Goal: Task Accomplishment & Management: Manage account settings

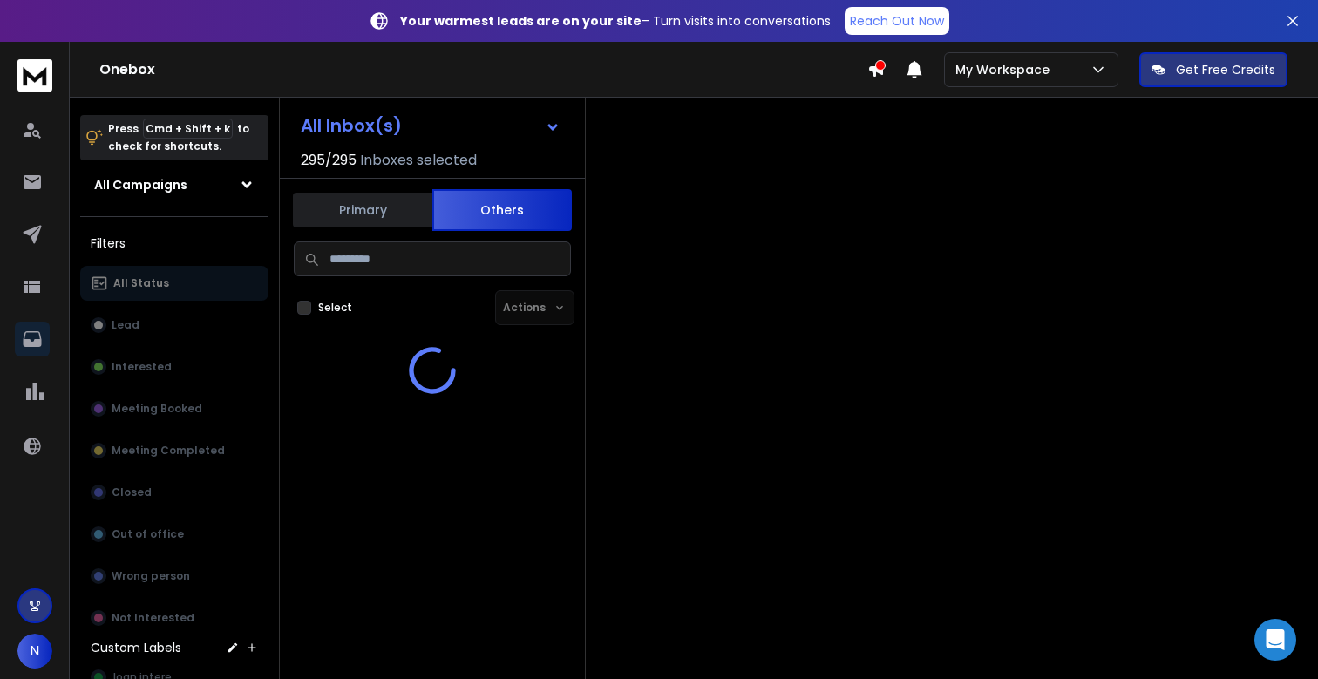
scroll to position [2, 0]
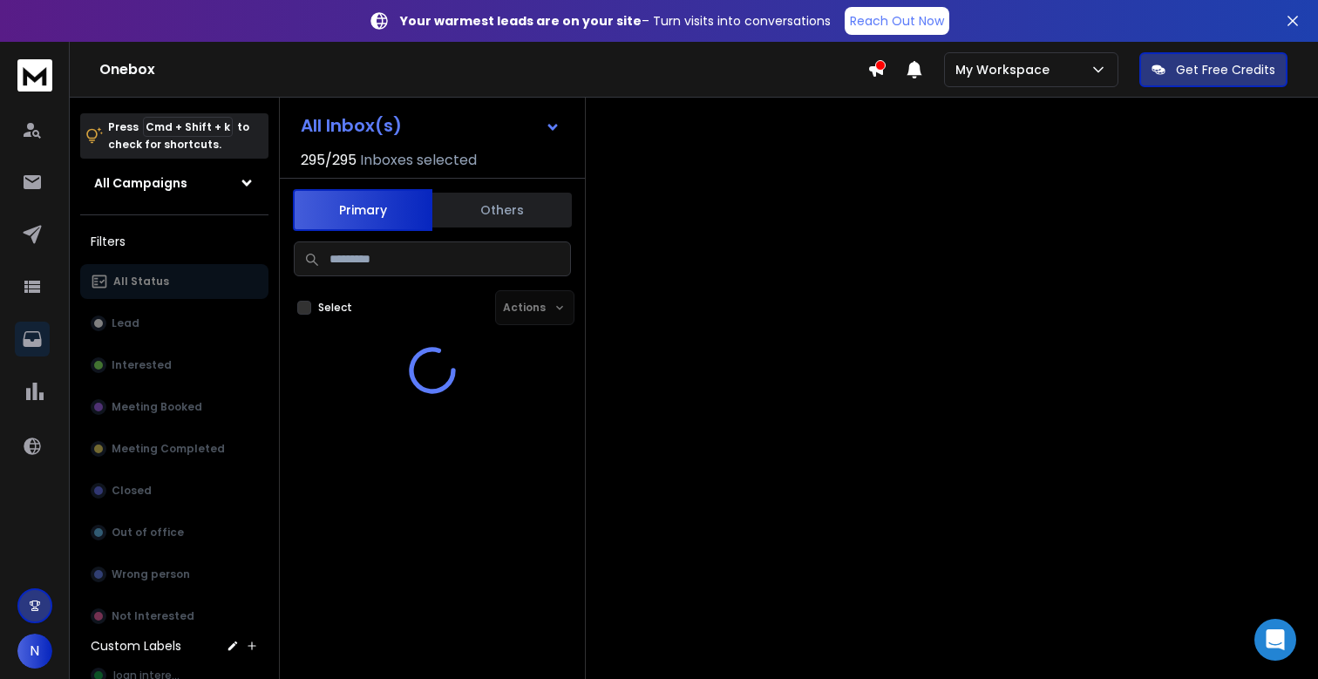
click at [399, 225] on button "Primary" at bounding box center [362, 210] width 139 height 42
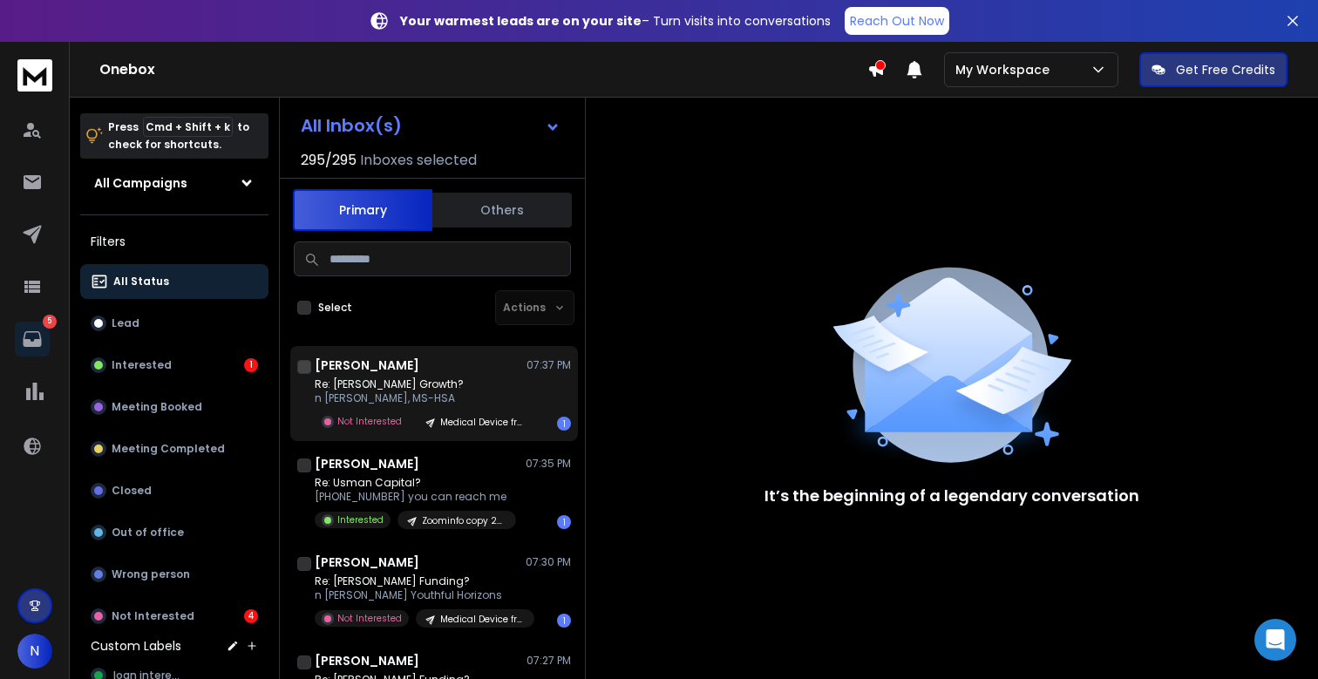
click at [507, 367] on div "[PERSON_NAME] 07:37 PM" at bounding box center [443, 364] width 256 height 17
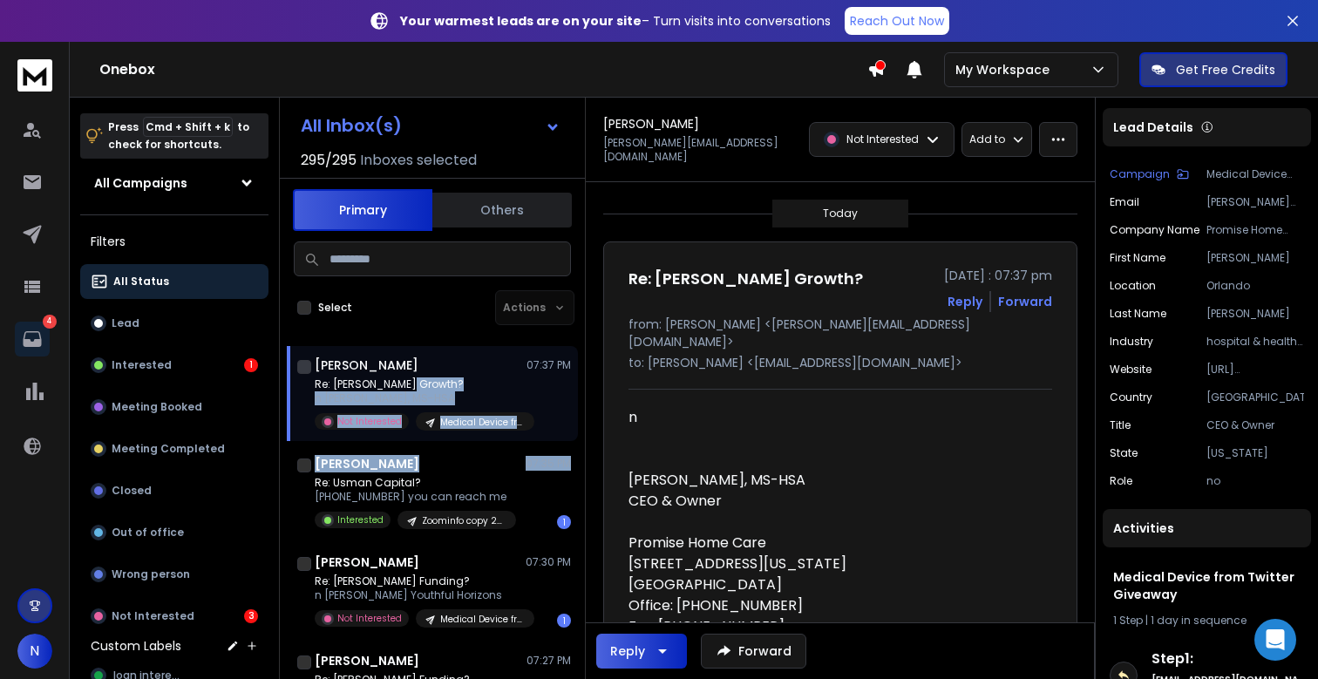
drag, startPoint x: 503, startPoint y: 473, endPoint x: 504, endPoint y: 386, distance: 87.1
click at [504, 386] on div "[PERSON_NAME] 07:37 PM Re: [PERSON_NAME] Growth? n [PERSON_NAME], MS-HSA Not In…" at bounding box center [432, 593] width 305 height 502
click at [504, 386] on p "Re: [PERSON_NAME] Growth?" at bounding box center [419, 384] width 209 height 14
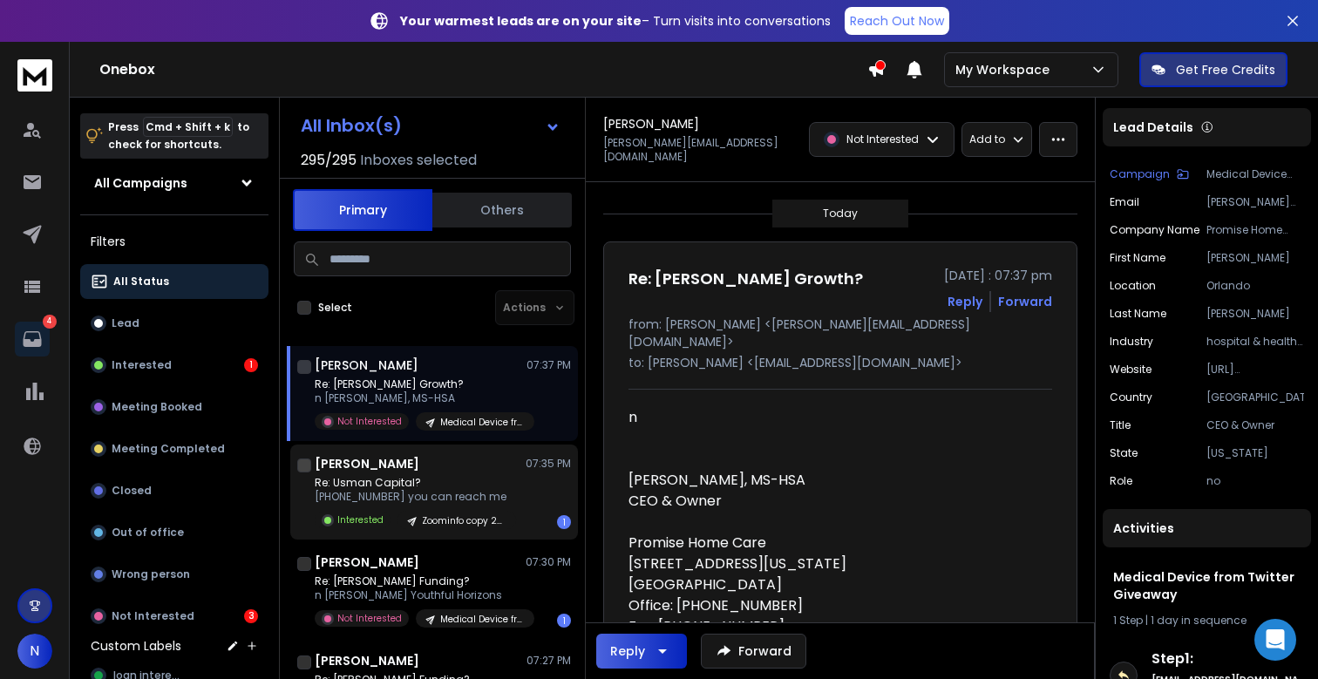
click at [505, 462] on div "[PERSON_NAME] 07:35 PM" at bounding box center [443, 463] width 256 height 17
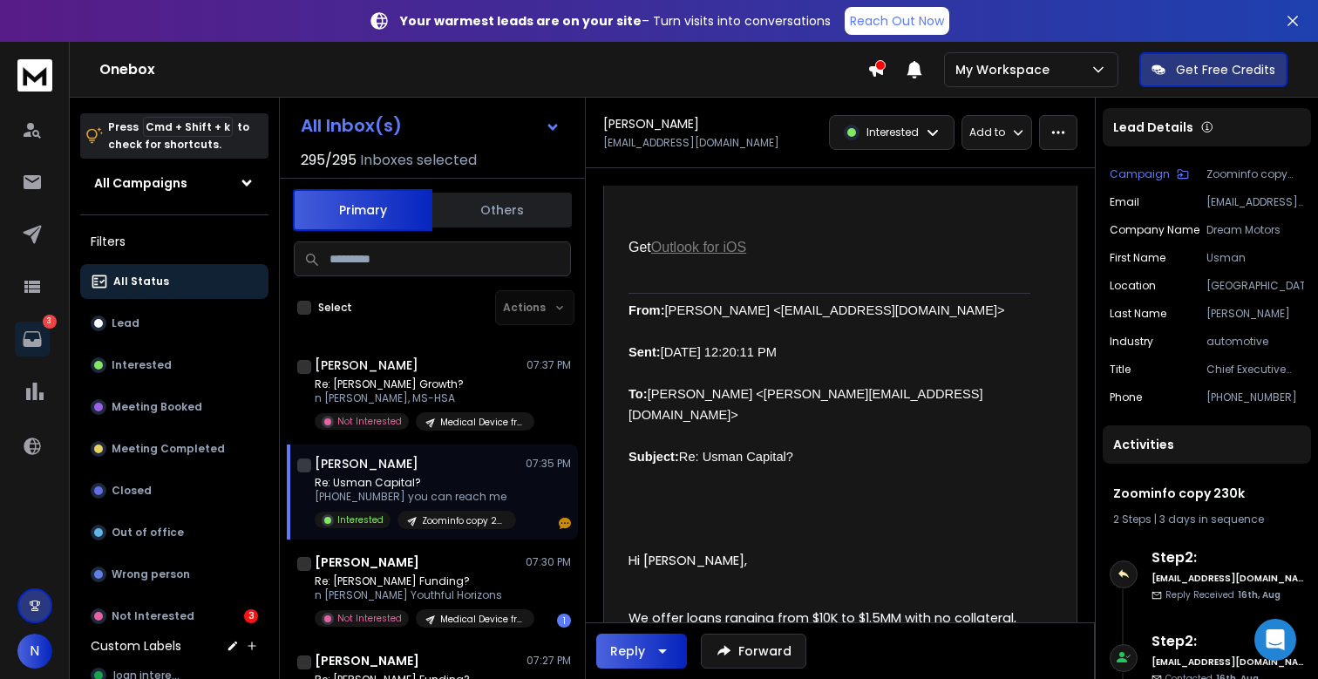
scroll to position [0, 0]
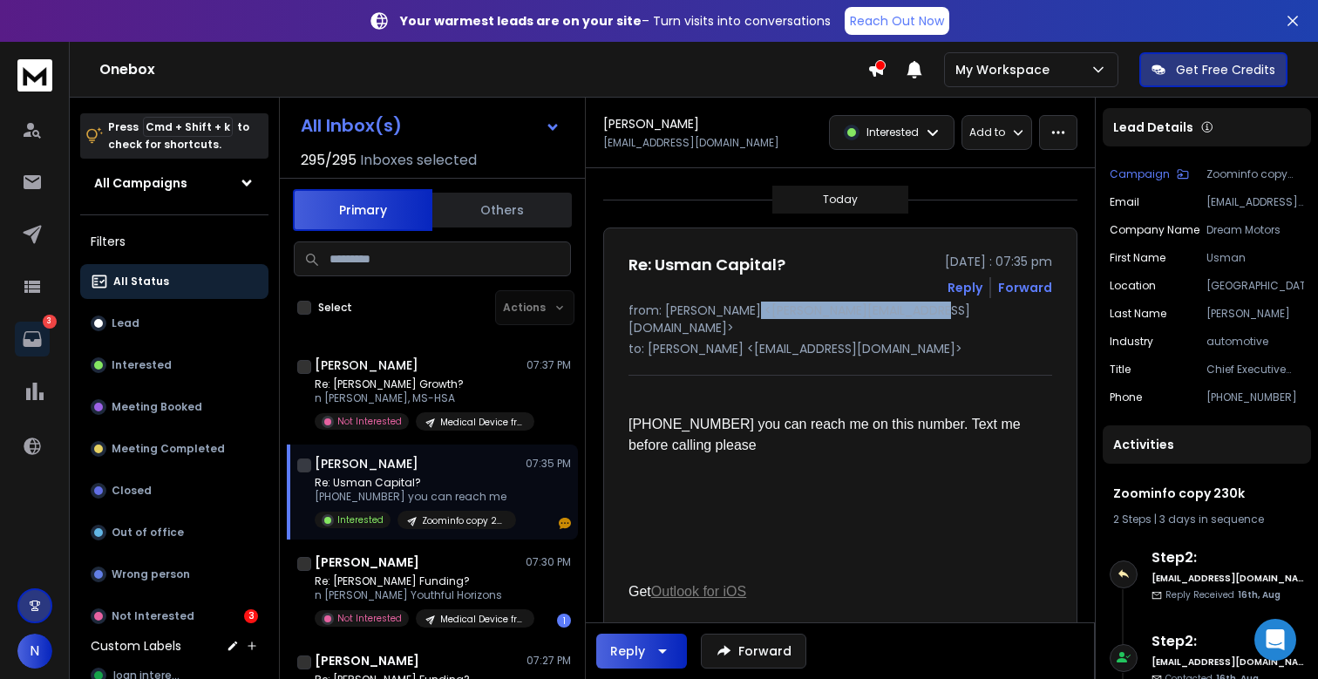
drag, startPoint x: 986, startPoint y: 309, endPoint x: 765, endPoint y: 306, distance: 220.5
click at [765, 306] on p "from: [PERSON_NAME] <[PERSON_NAME][EMAIL_ADDRESS][DOMAIN_NAME]>" at bounding box center [839, 318] width 423 height 35
copy p "[EMAIL_ADDRESS][DOMAIN_NAME]"
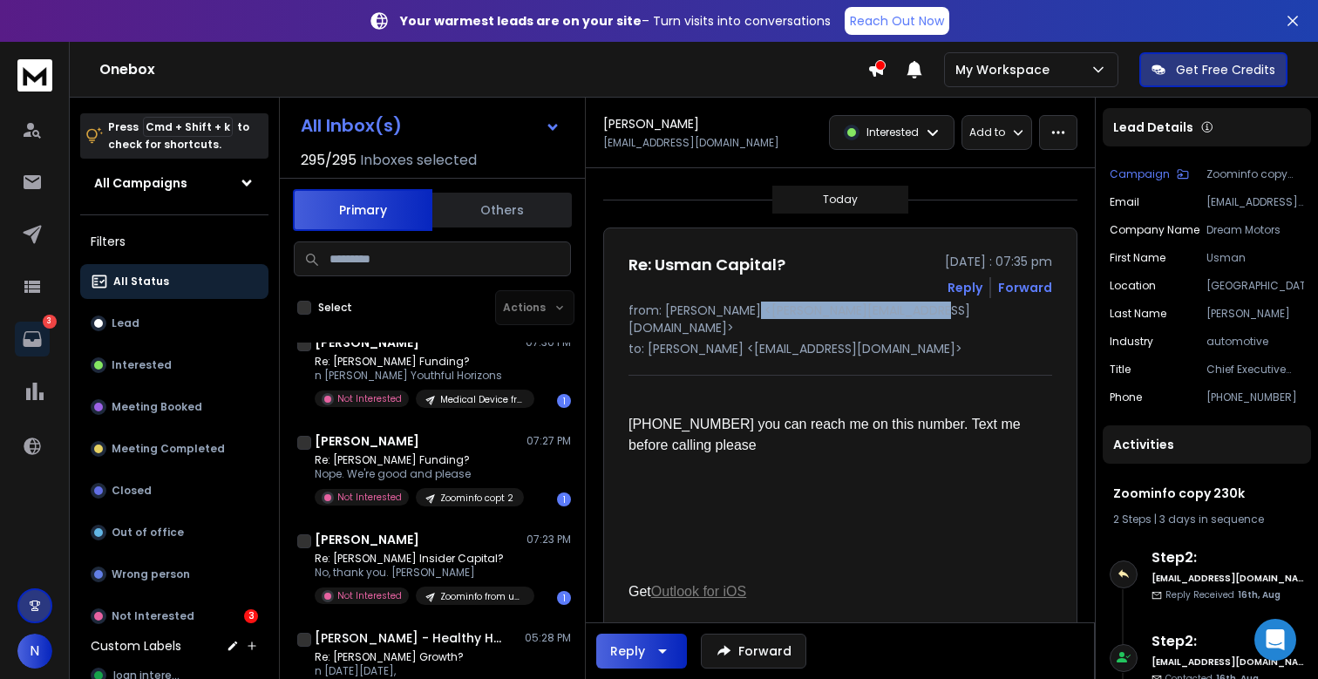
scroll to position [226, 0]
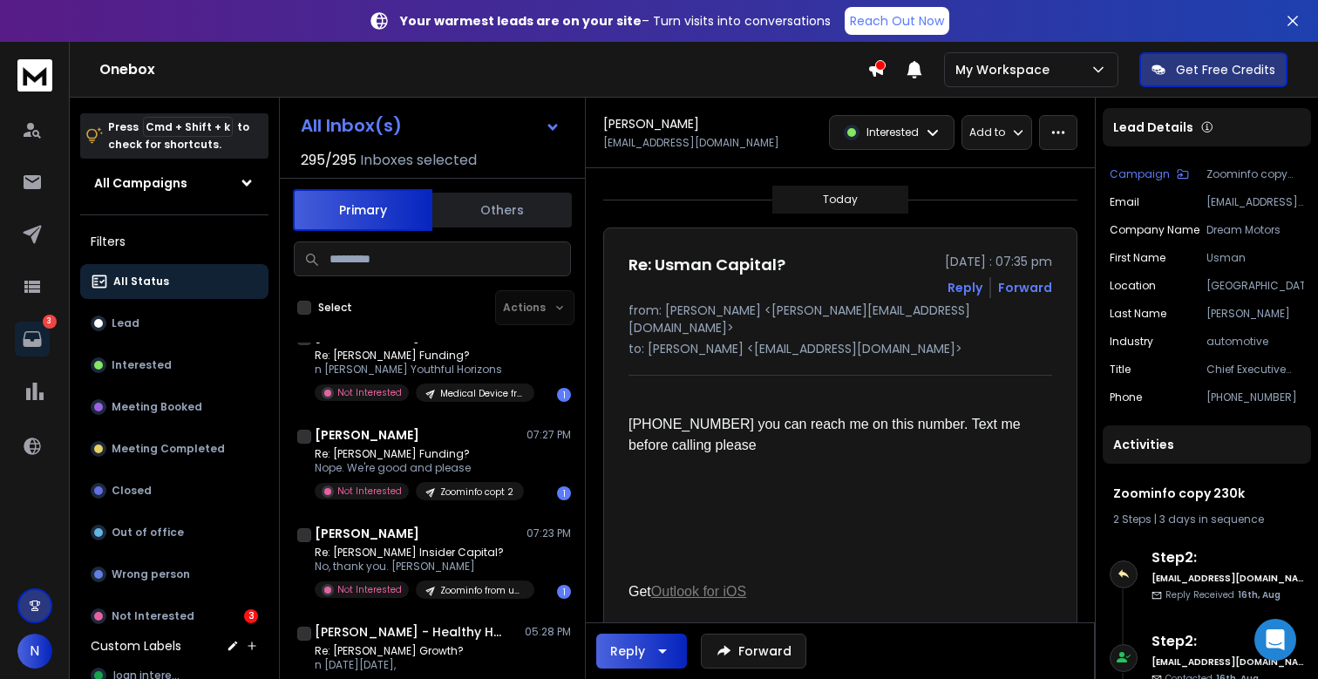
click at [471, 384] on div "Medical Device from Twitter Giveaway" at bounding box center [475, 392] width 119 height 18
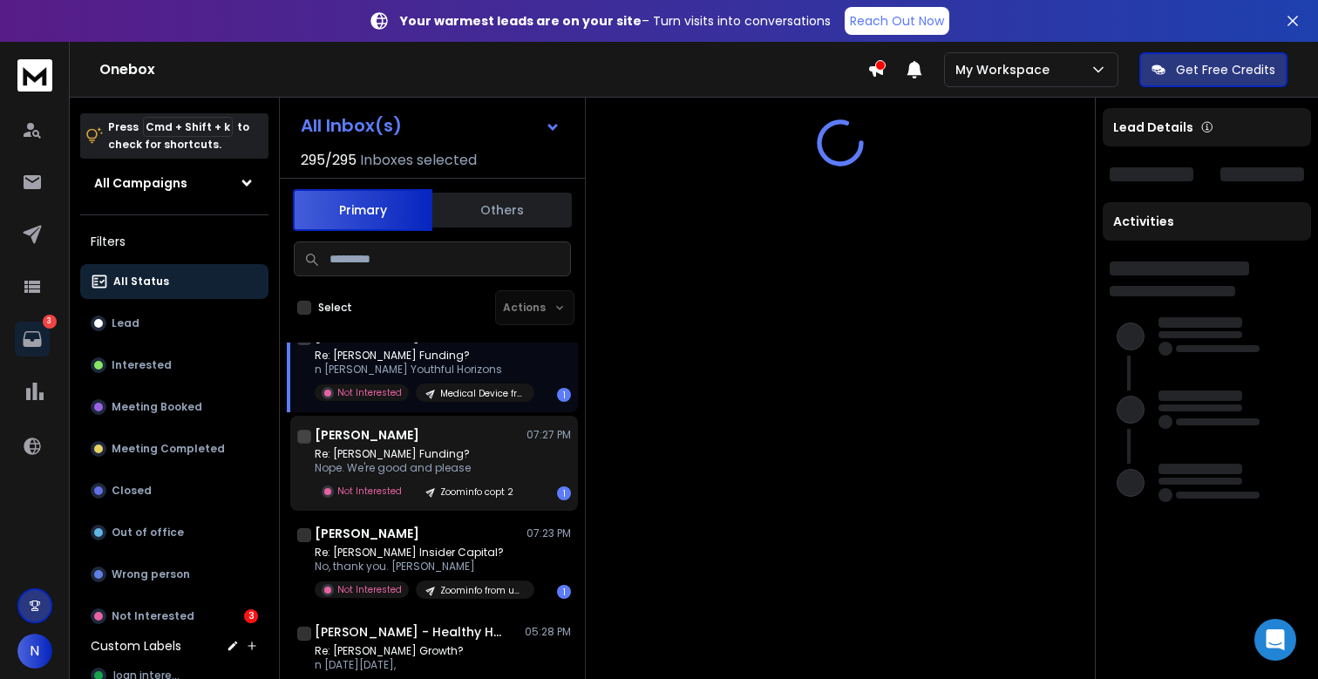
click at [471, 471] on p "Nope. We're good and please" at bounding box center [419, 468] width 209 height 14
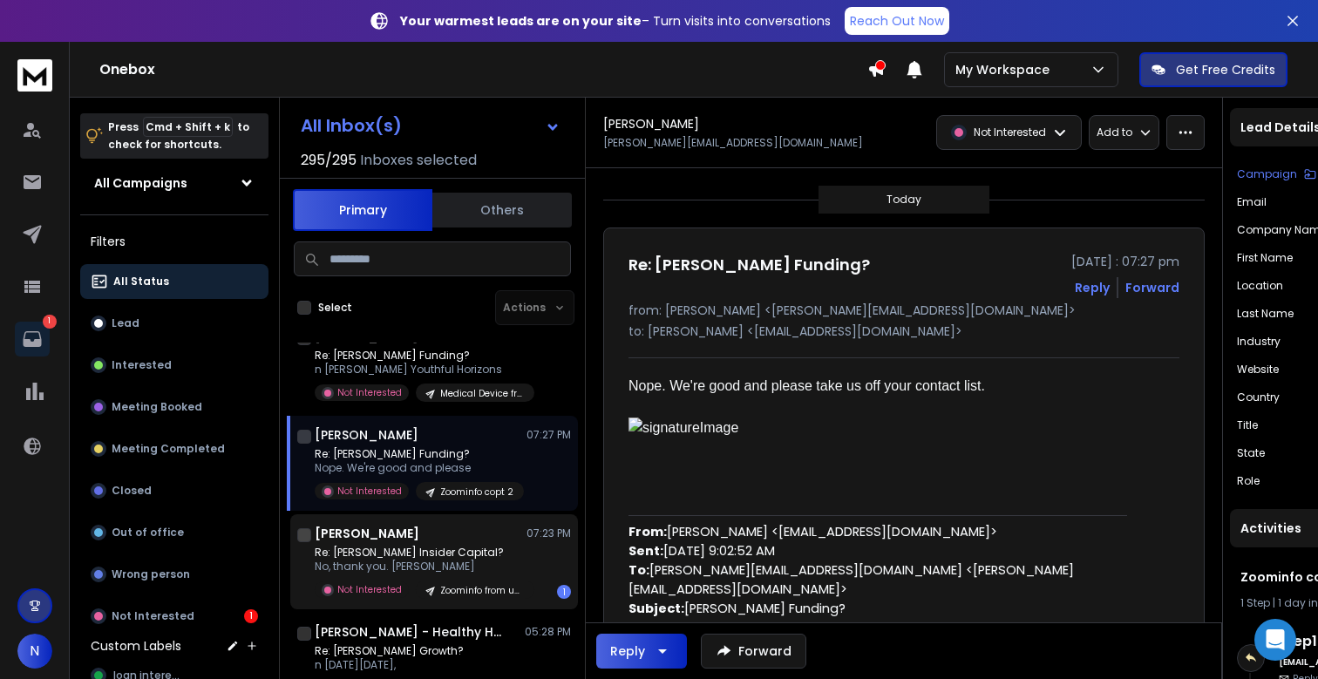
click at [469, 555] on p "Re: [PERSON_NAME] Insider Capital?" at bounding box center [419, 552] width 209 height 14
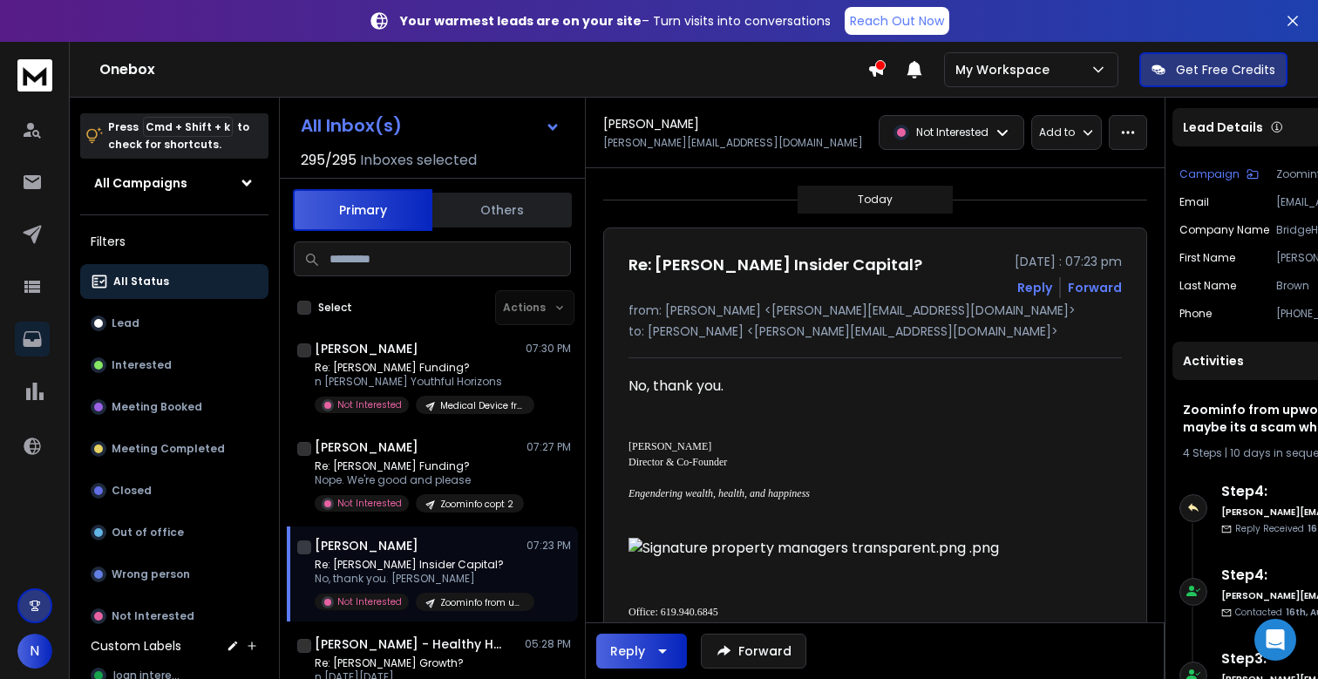
scroll to position [0, 0]
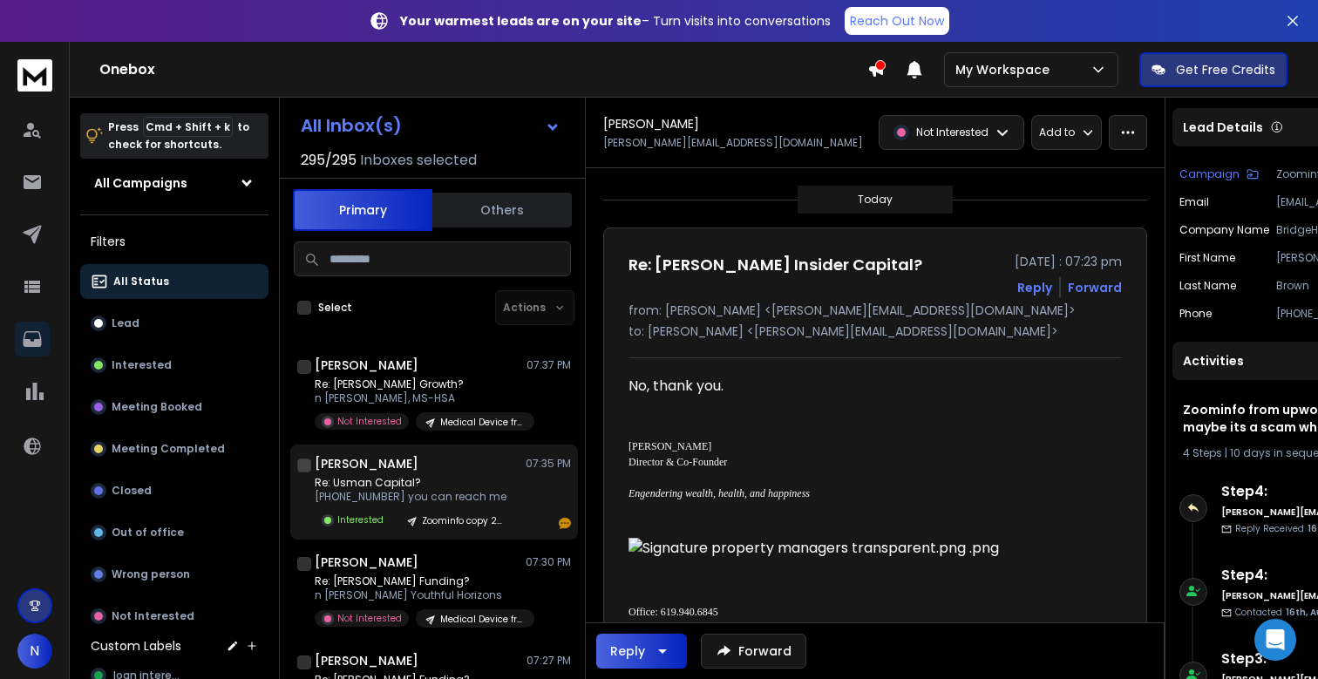
click at [464, 507] on div "Re: Usman Capital? [PHONE_NUMBER] you can reach me Interested Zoominfo copy 230k" at bounding box center [415, 502] width 201 height 53
